Goal: Task Accomplishment & Management: Manage account settings

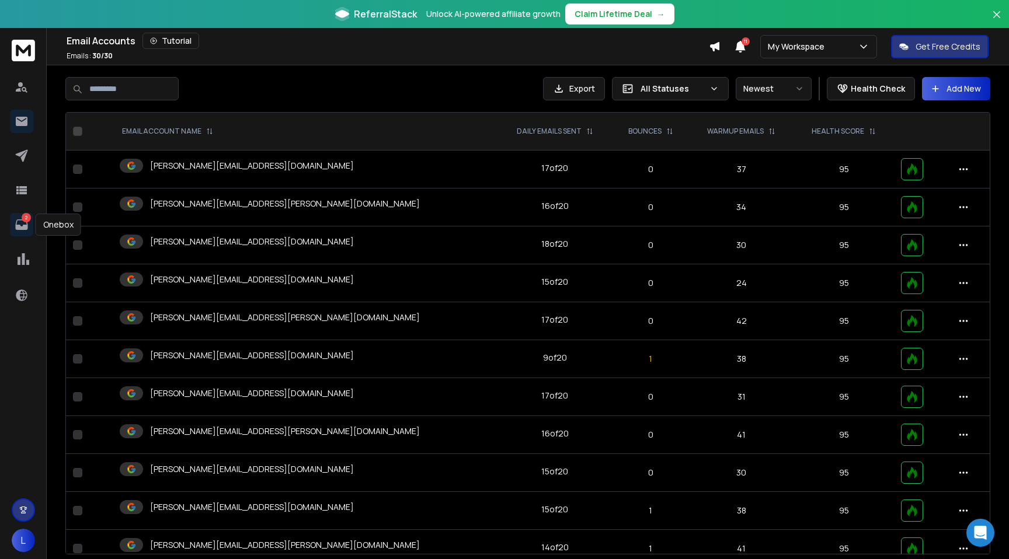
click at [27, 220] on p "2" at bounding box center [26, 217] width 9 height 9
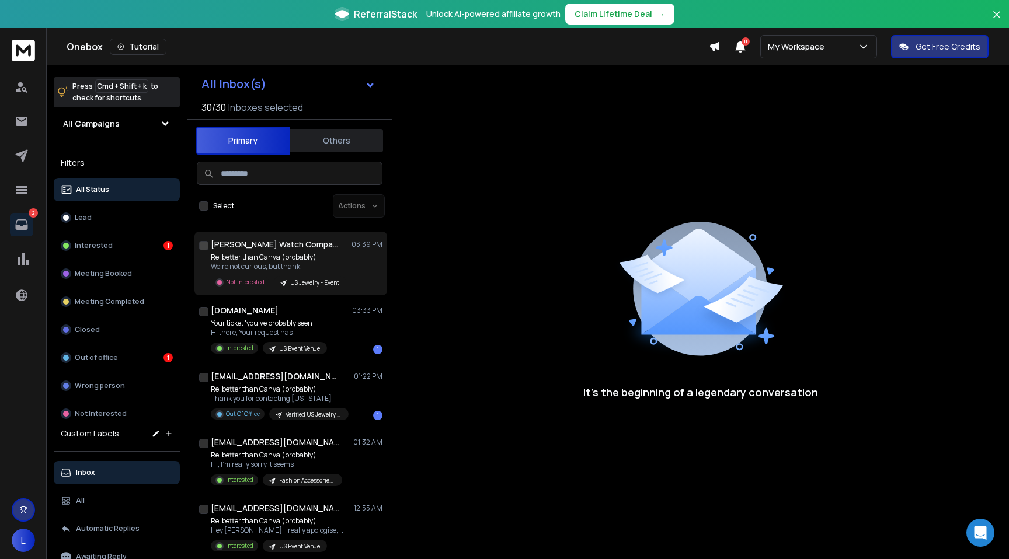
click at [273, 239] on h1 "Carignan Watch Company" at bounding box center [275, 245] width 128 height 12
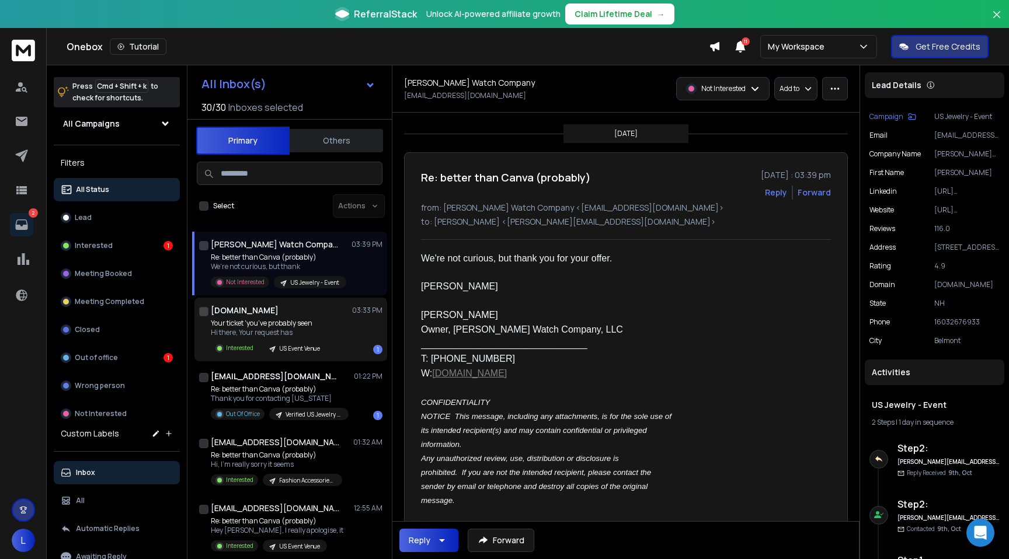
click at [343, 335] on div "Your ticket 'you’ve probably seen Hi there, Your request has Interested US Even…" at bounding box center [297, 337] width 172 height 36
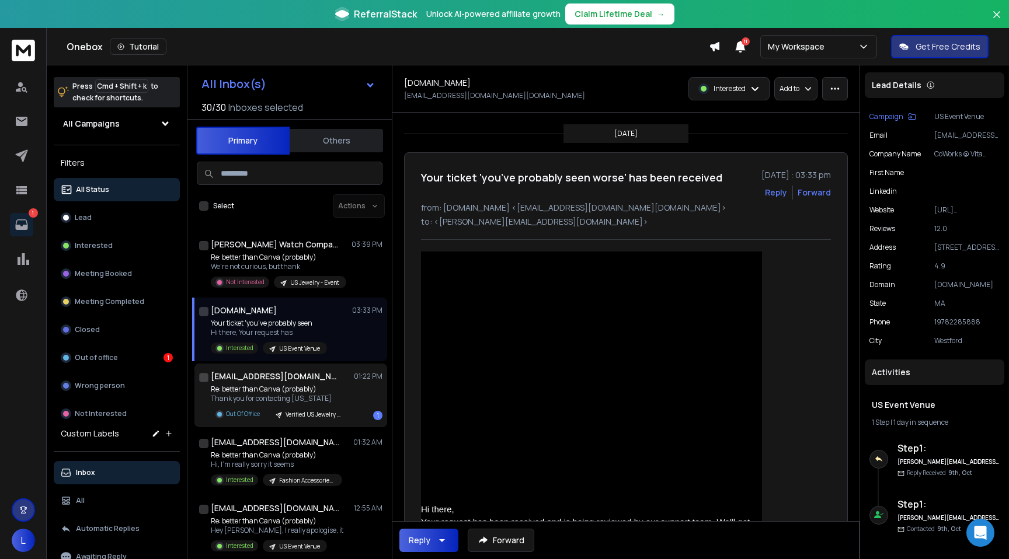
click at [337, 389] on p "Re: better than Canva (probably)" at bounding box center [280, 389] width 138 height 9
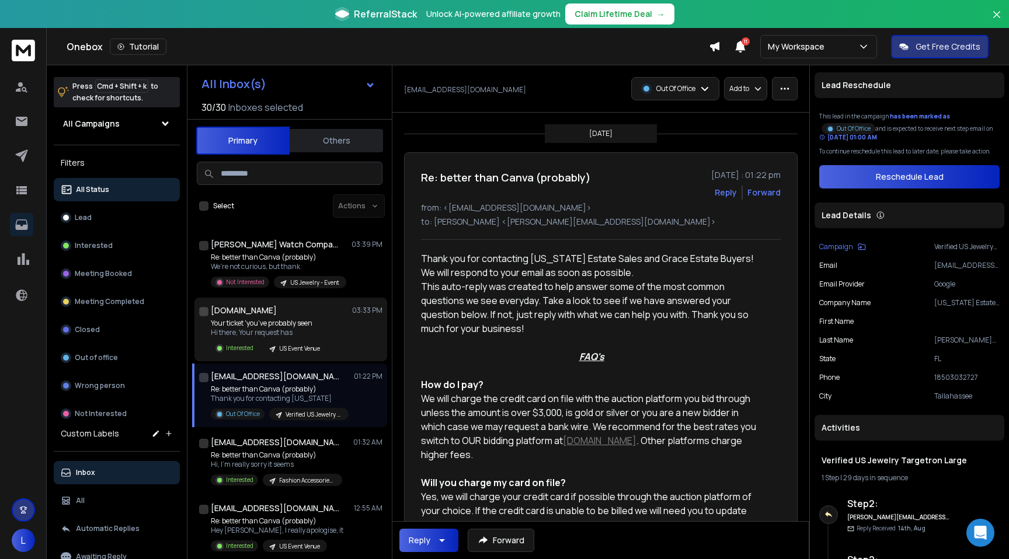
click at [321, 312] on div "vitatherapia.com 03:33 PM" at bounding box center [297, 311] width 172 height 12
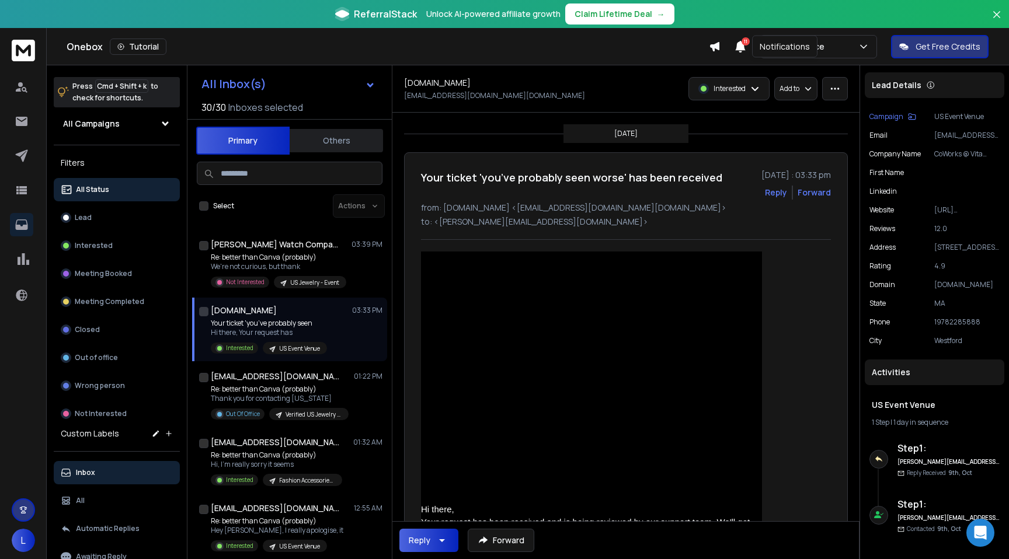
click at [744, 48] on icon at bounding box center [740, 46] width 11 height 12
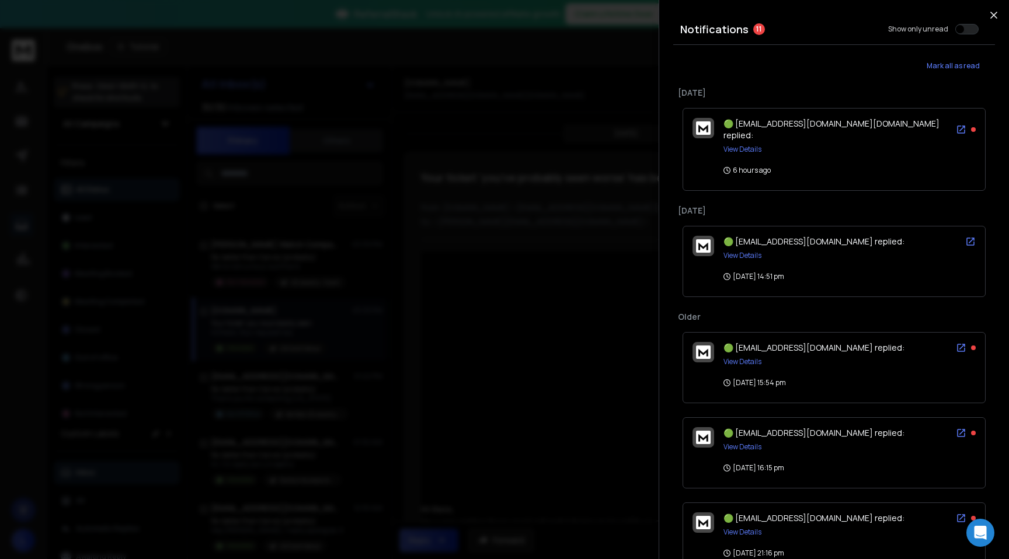
click at [994, 14] on icon "button" at bounding box center [994, 15] width 12 height 12
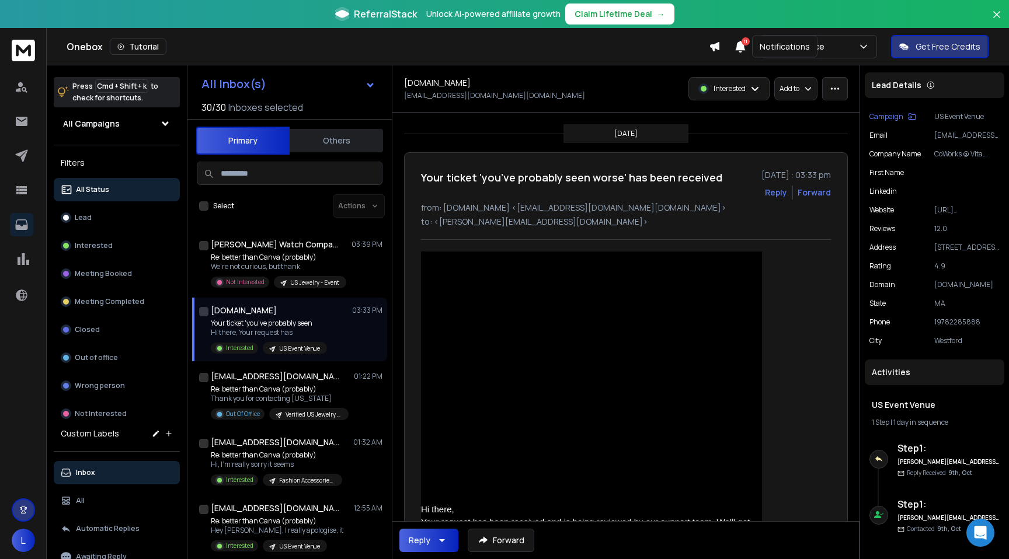
click at [747, 43] on span "11" at bounding box center [746, 41] width 8 height 8
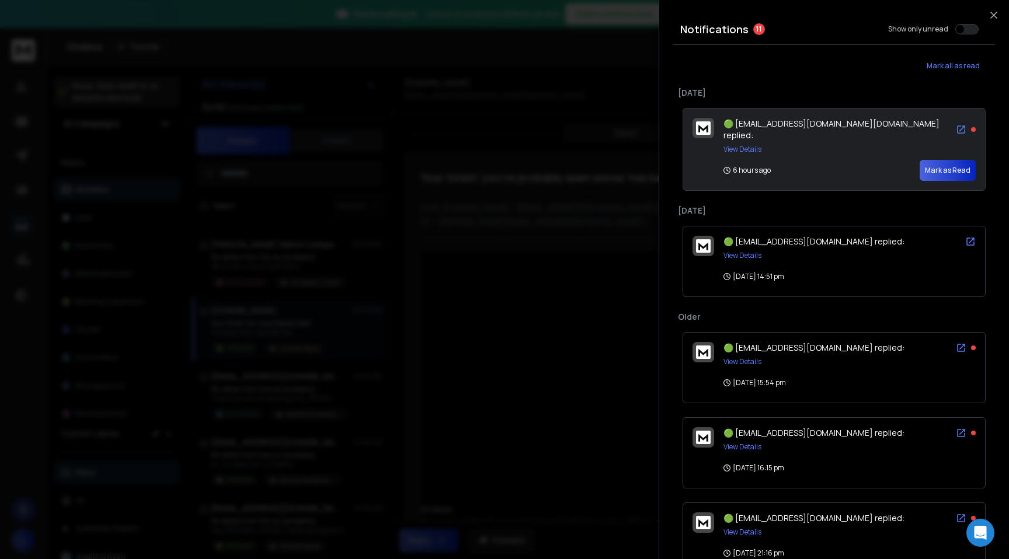
click at [950, 165] on button "Mark as Read" at bounding box center [948, 170] width 56 height 21
click at [994, 14] on icon "button" at bounding box center [994, 15] width 12 height 12
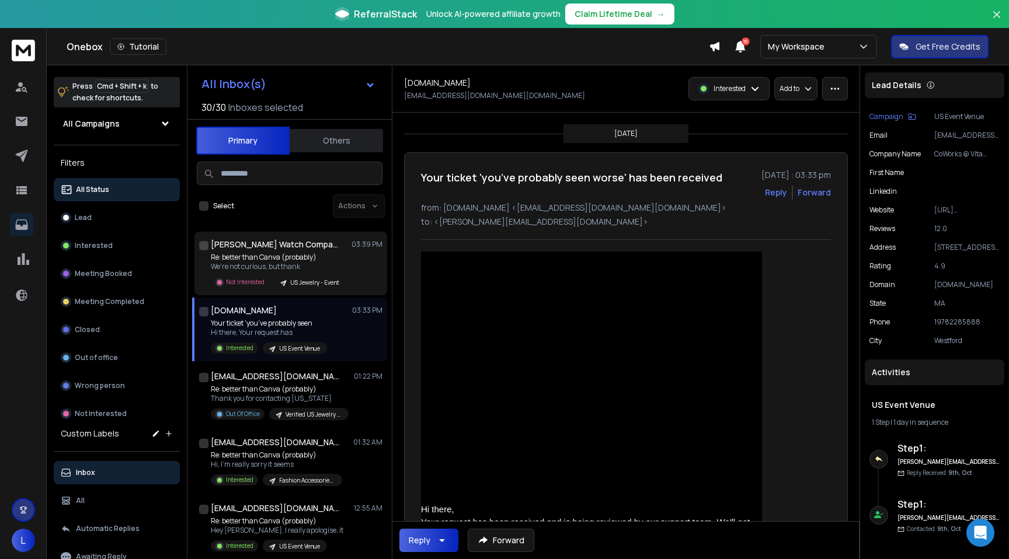
click at [296, 265] on p "We're not curious, but thank" at bounding box center [278, 266] width 135 height 9
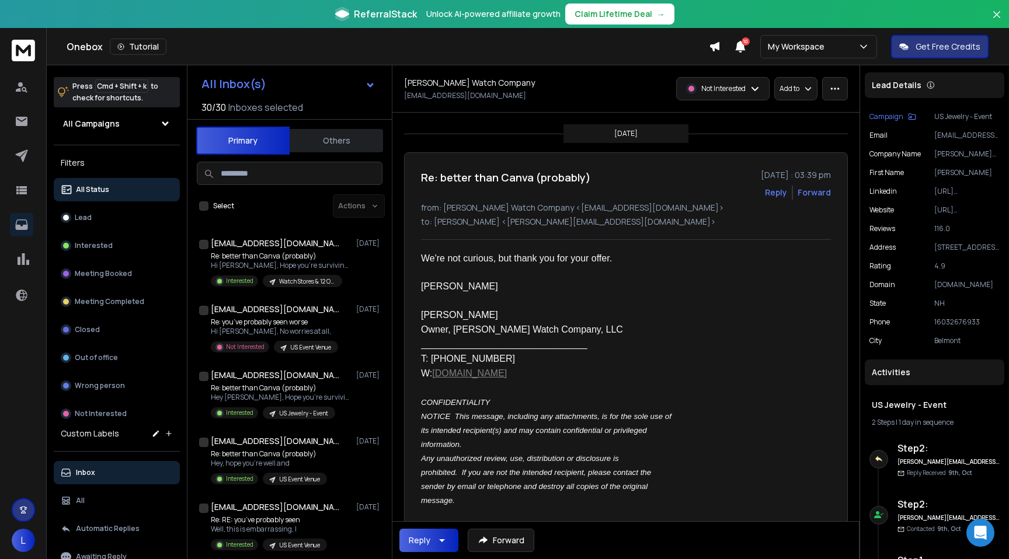
scroll to position [398, 0]
